Goal: Communication & Community: Answer question/provide support

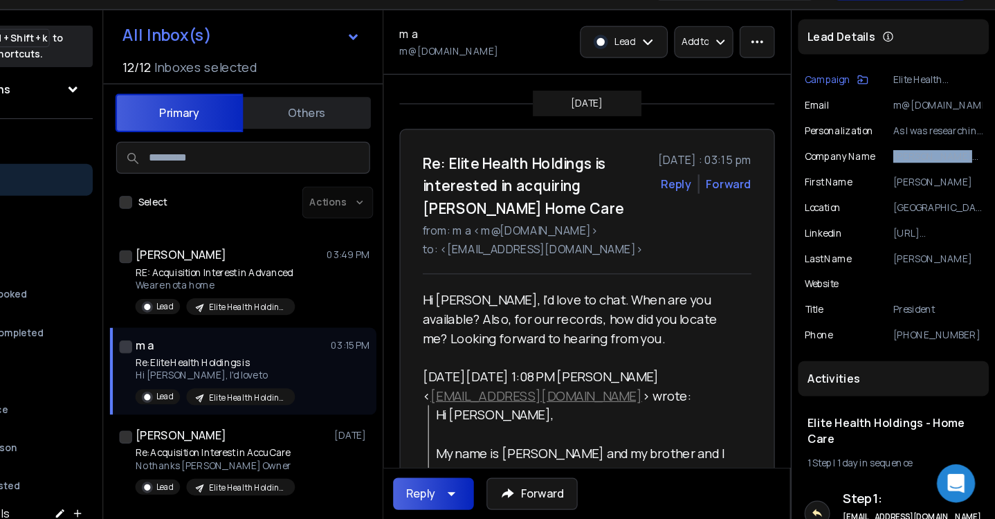
scroll to position [185, 0]
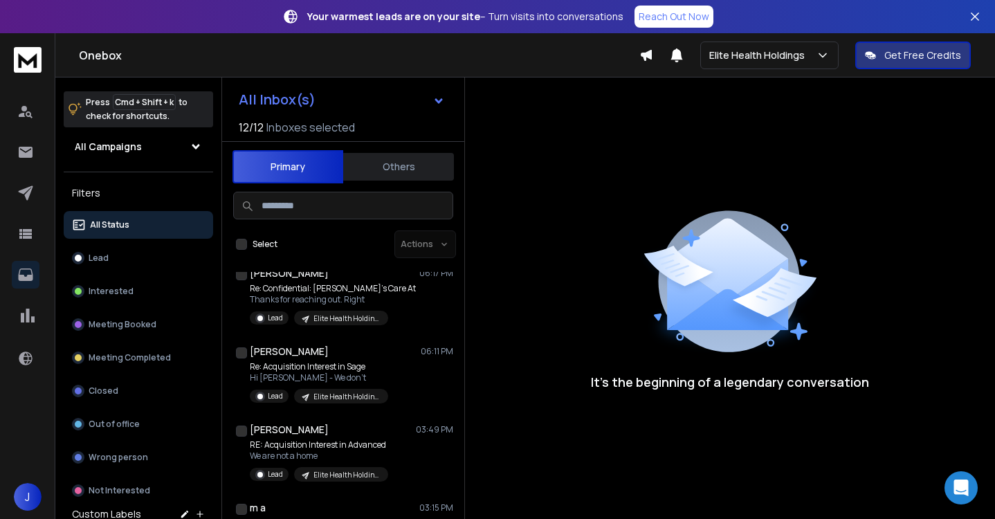
scroll to position [21, 0]
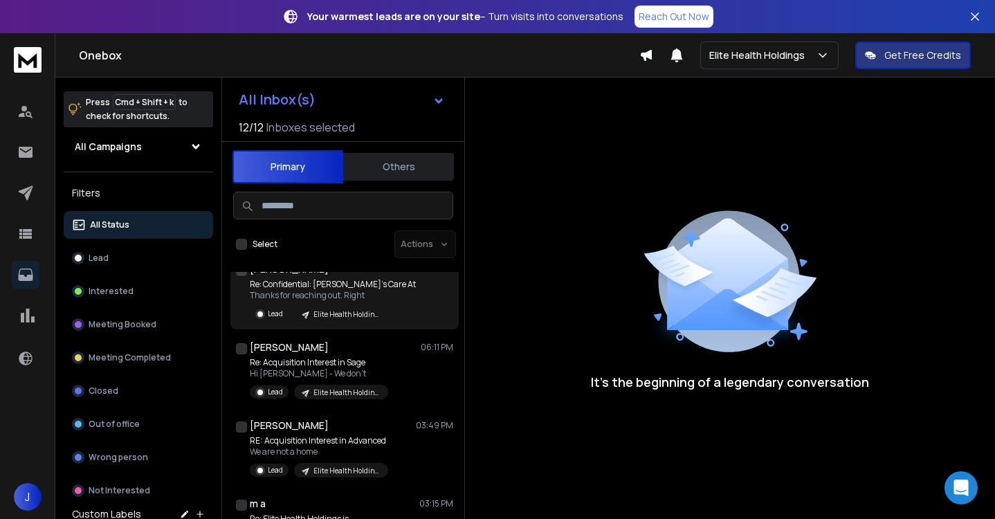
click at [359, 292] on p "Thanks for reaching out. Right" at bounding box center [333, 295] width 166 height 11
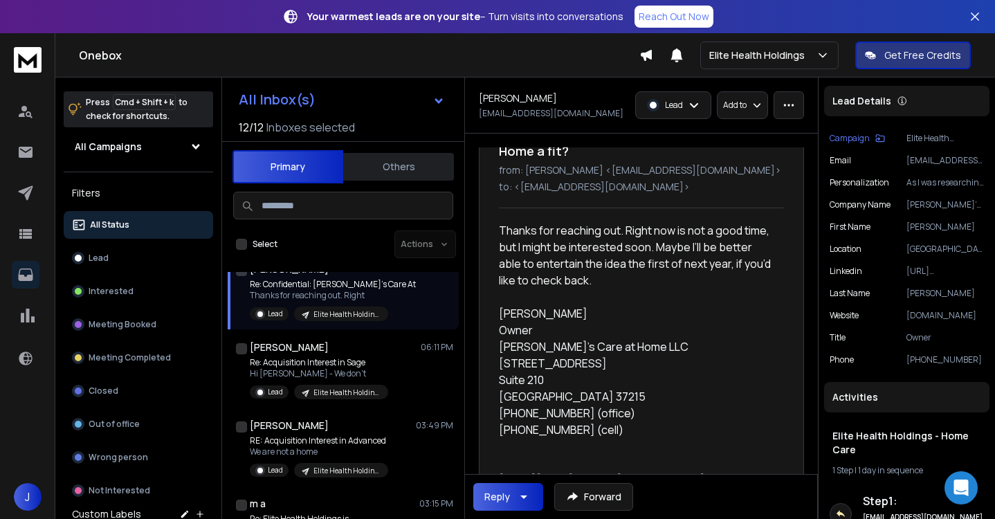
scroll to position [95, 0]
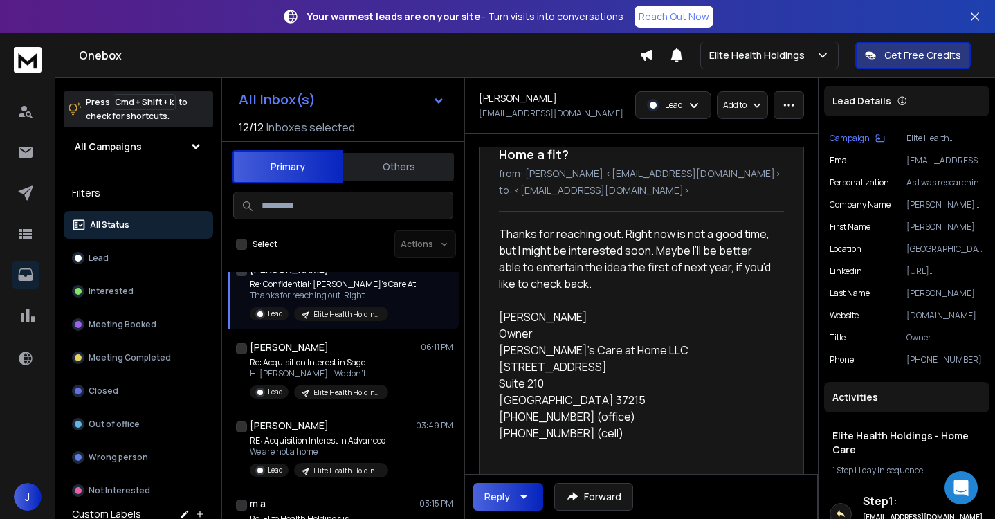
click at [570, 342] on div "[PERSON_NAME]'s Care at Home LLC" at bounding box center [636, 350] width 274 height 17
copy div "[PERSON_NAME]'s Care at Home LLC"
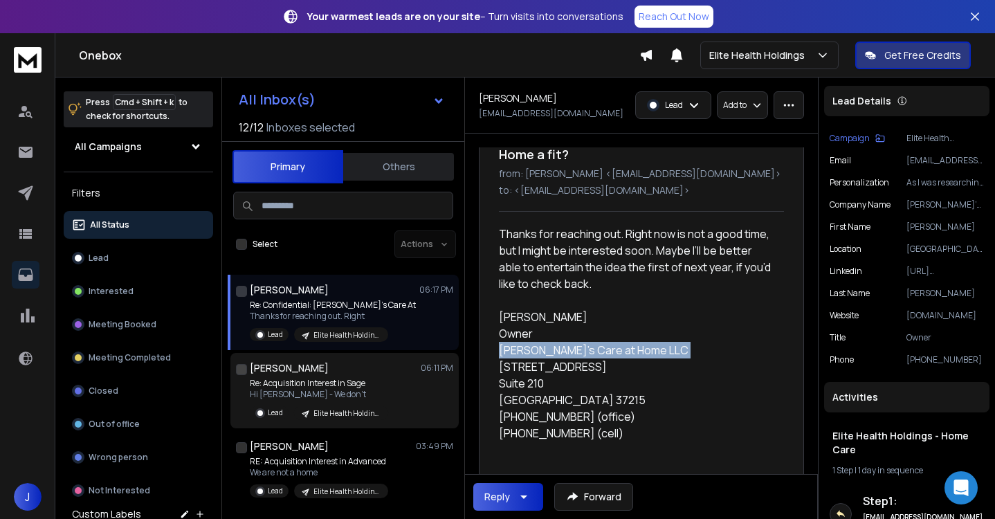
scroll to position [28, 0]
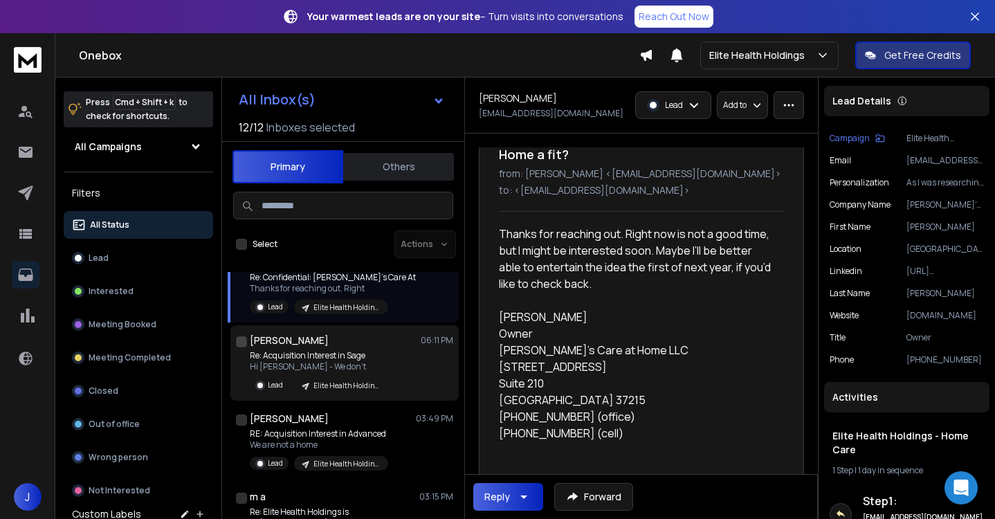
click at [348, 364] on p "Hi [PERSON_NAME] - We don't" at bounding box center [319, 366] width 138 height 11
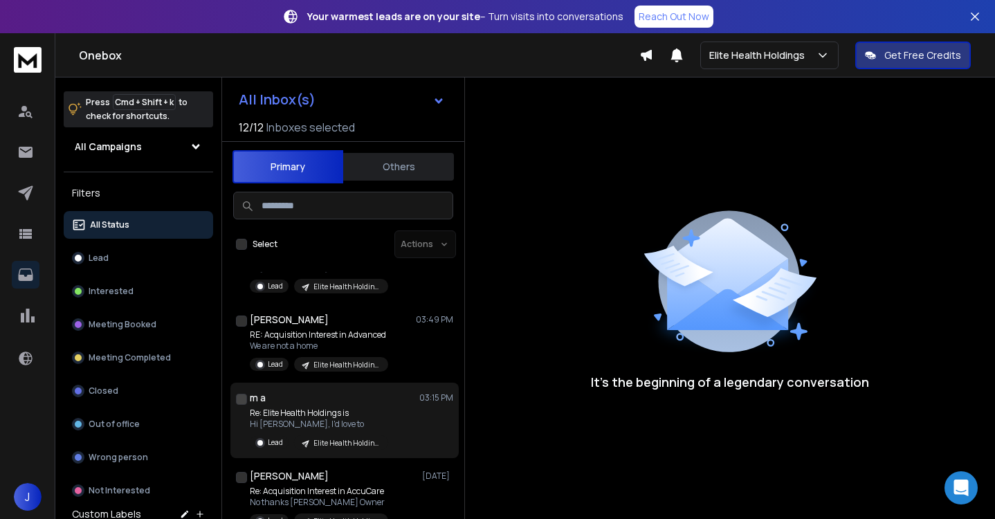
scroll to position [0, 0]
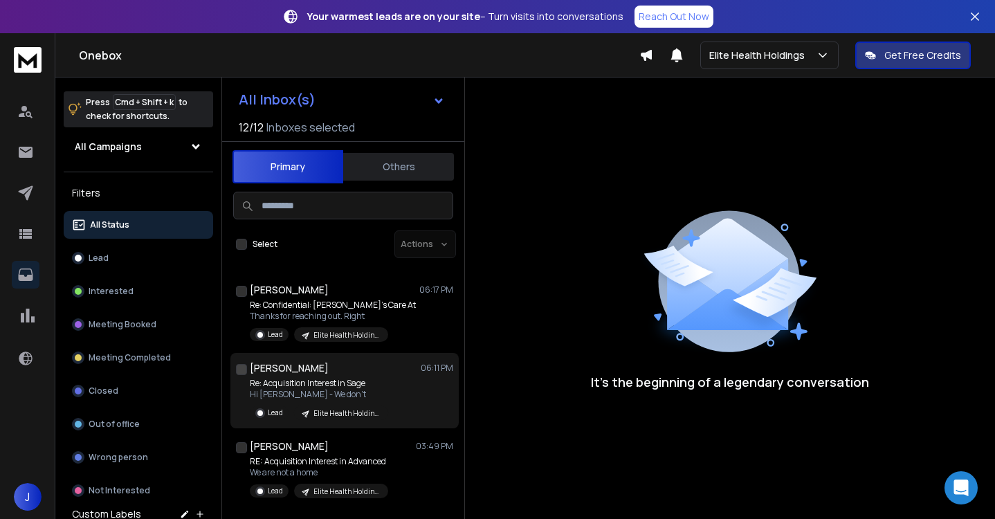
click at [326, 384] on p "Re: Acquisition Interest in Sage" at bounding box center [319, 383] width 138 height 11
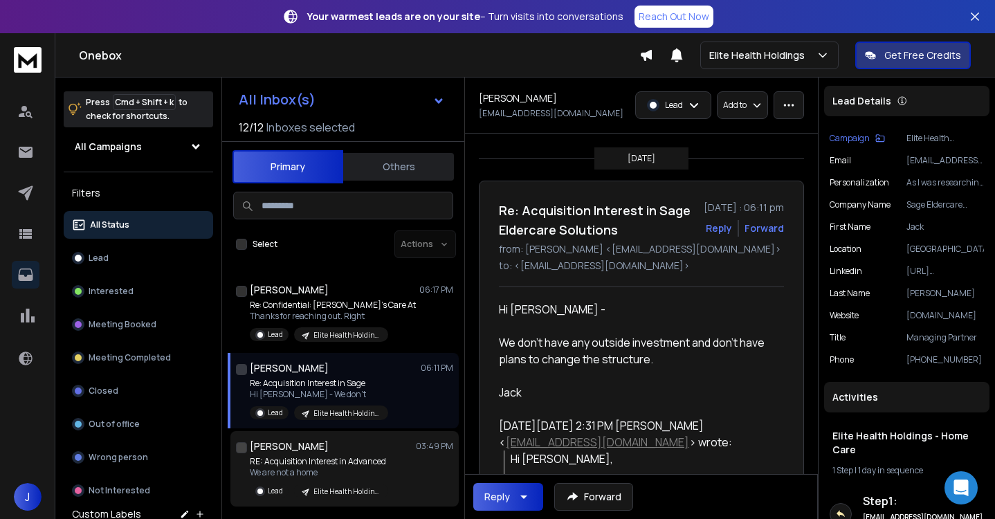
click at [326, 451] on div "[PERSON_NAME] 03:49 PM" at bounding box center [351, 446] width 203 height 14
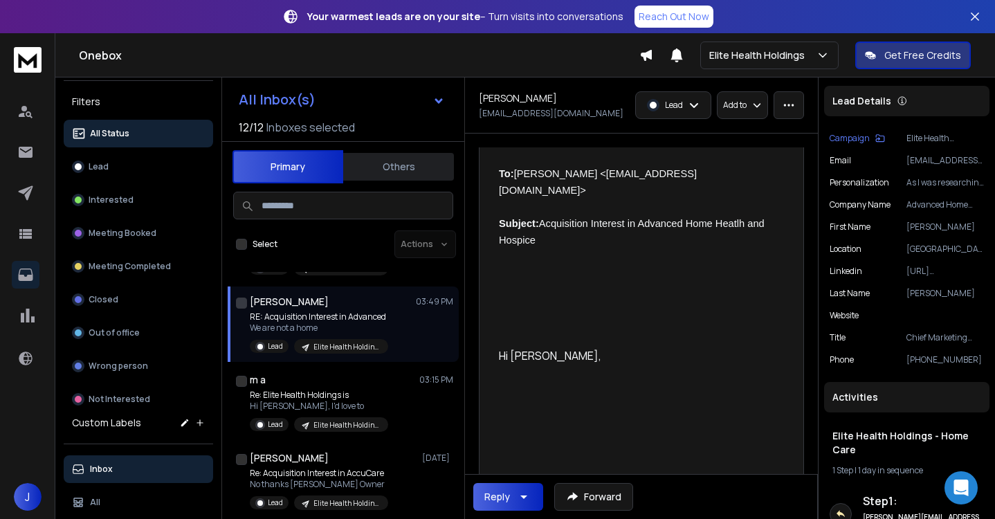
scroll to position [92, 0]
